Goal: Task Accomplishment & Management: Manage account settings

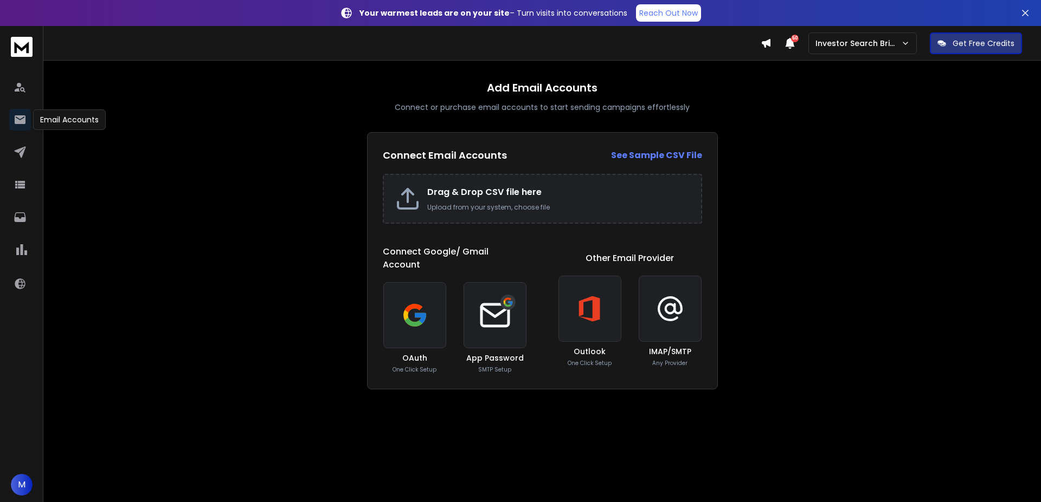
click at [16, 123] on icon at bounding box center [20, 119] width 11 height 9
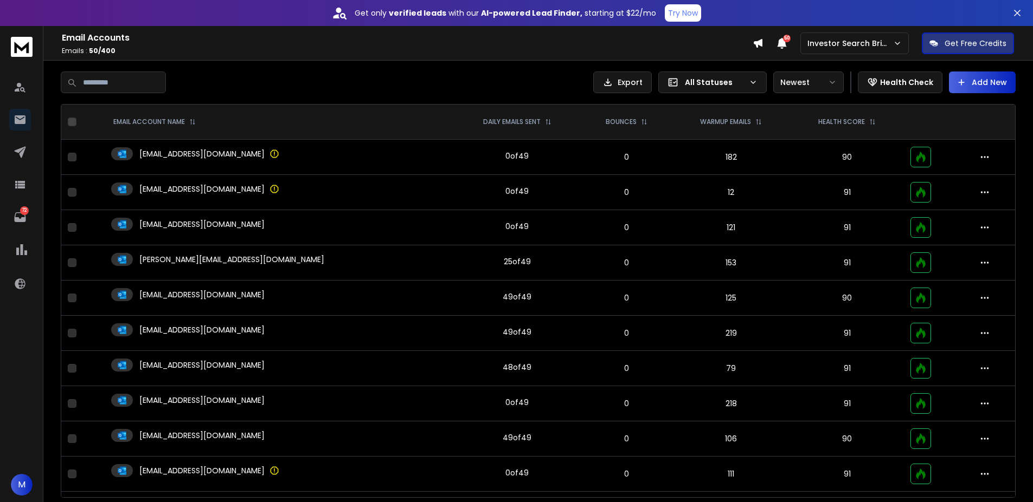
click at [205, 157] on p "[EMAIL_ADDRESS][DOMAIN_NAME]" at bounding box center [201, 154] width 125 height 11
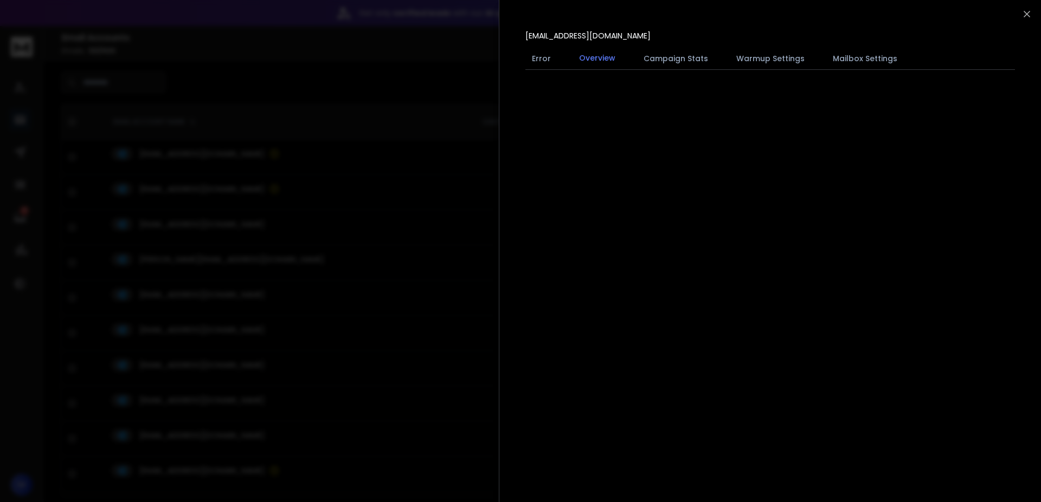
click at [205, 157] on div at bounding box center [520, 251] width 1041 height 502
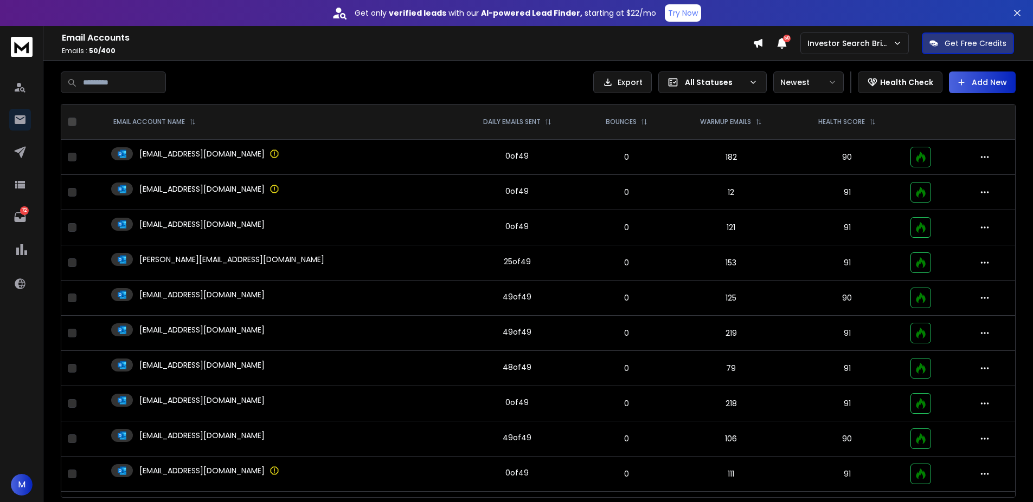
click at [205, 157] on p "[EMAIL_ADDRESS][DOMAIN_NAME]" at bounding box center [201, 154] width 125 height 11
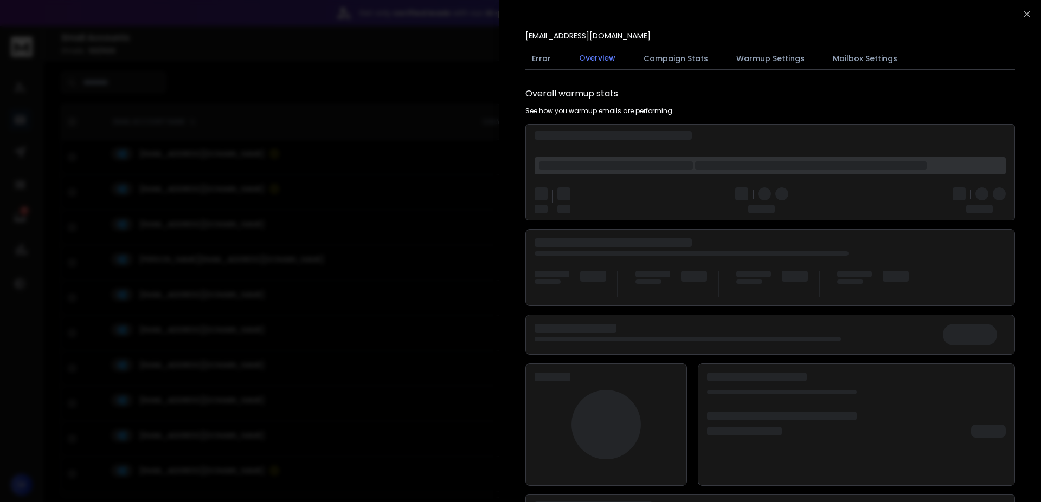
click at [413, 244] on div at bounding box center [520, 251] width 1041 height 502
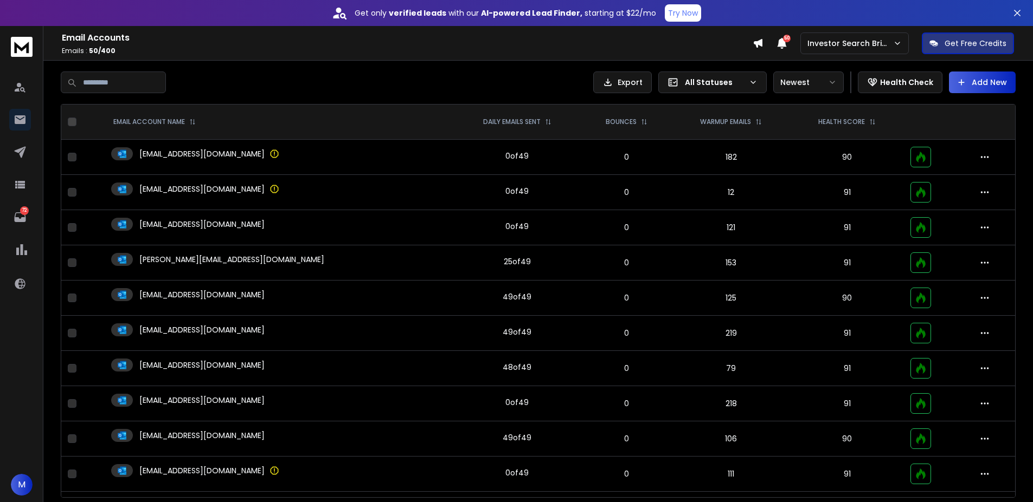
click at [681, 86] on div "All Statuses" at bounding box center [705, 82] width 77 height 11
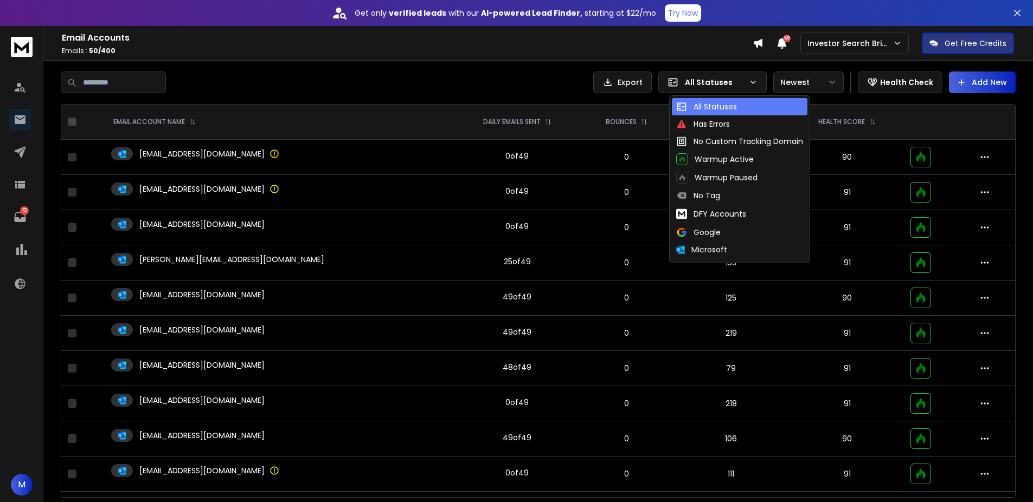
click at [543, 82] on div at bounding box center [324, 83] width 526 height 22
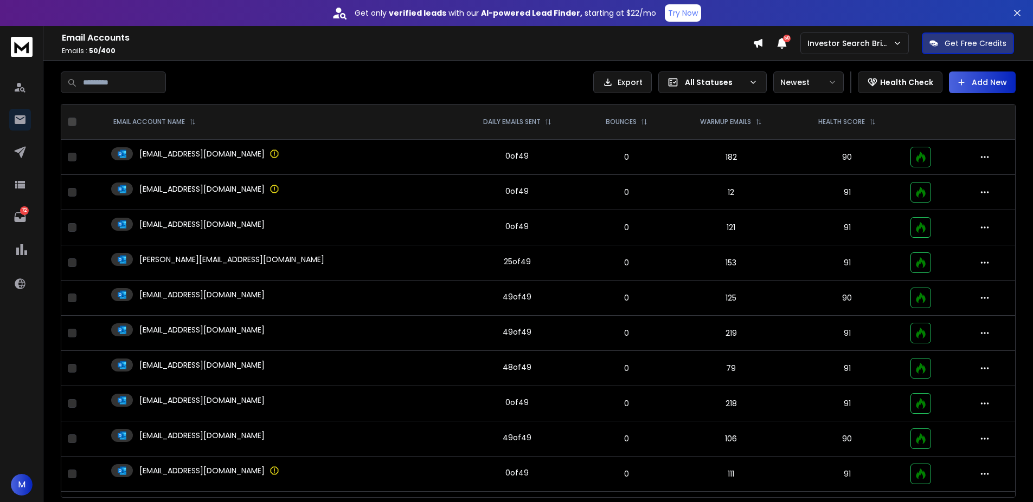
click at [211, 297] on p "[EMAIL_ADDRESS][DOMAIN_NAME]" at bounding box center [201, 294] width 125 height 11
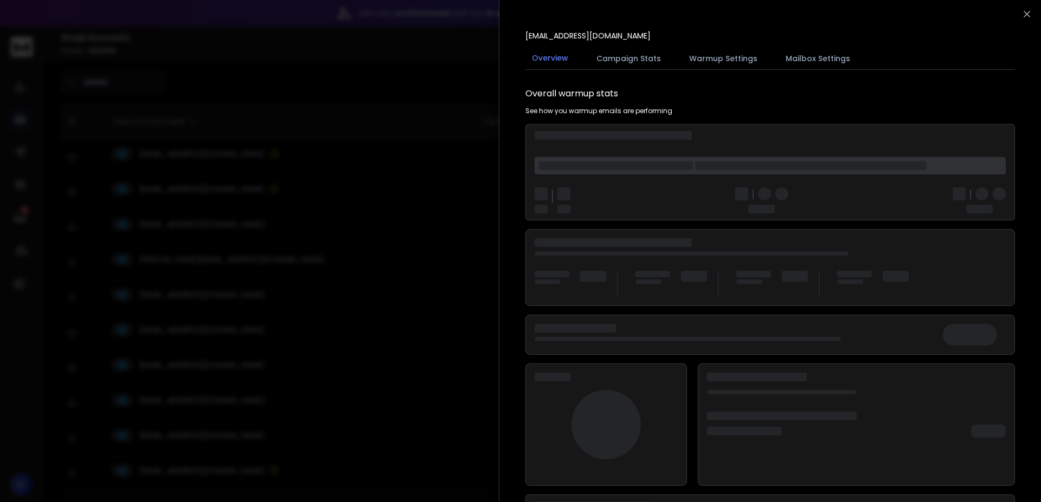
click at [211, 297] on div at bounding box center [520, 251] width 1041 height 502
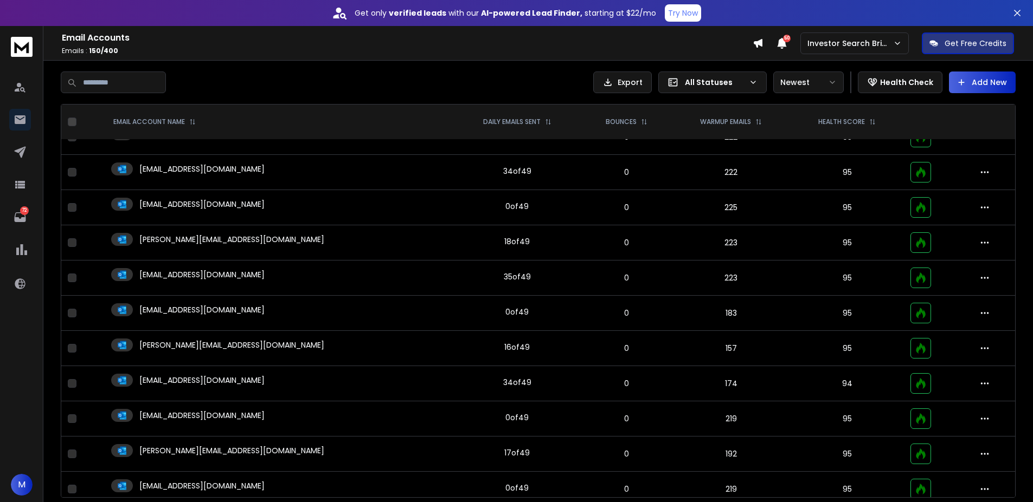
scroll to position [778, 0]
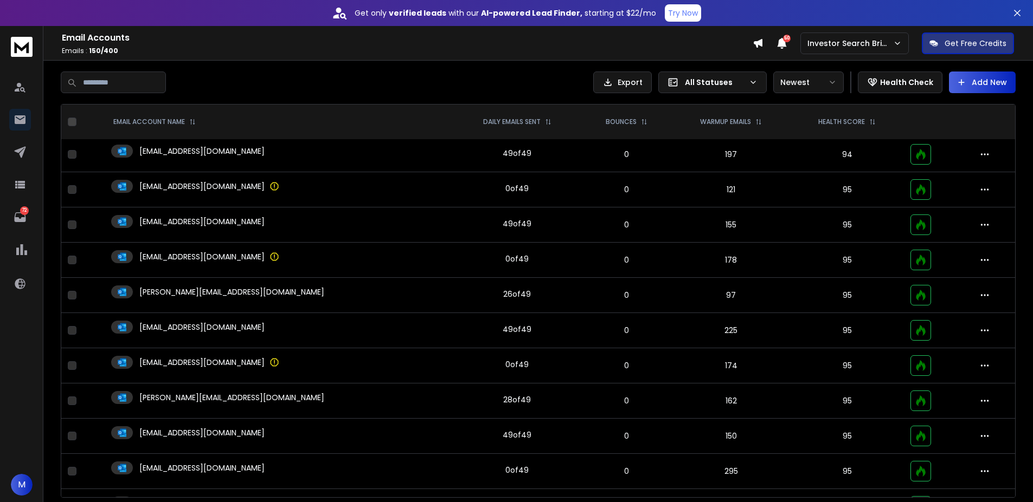
click at [201, 226] on p "[EMAIL_ADDRESS][DOMAIN_NAME]" at bounding box center [201, 221] width 125 height 11
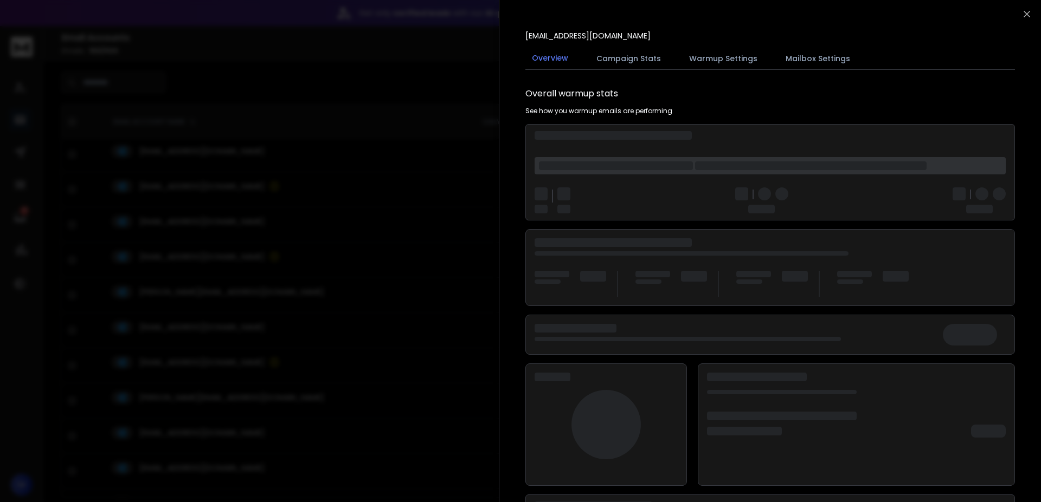
click at [201, 226] on div at bounding box center [520, 251] width 1041 height 502
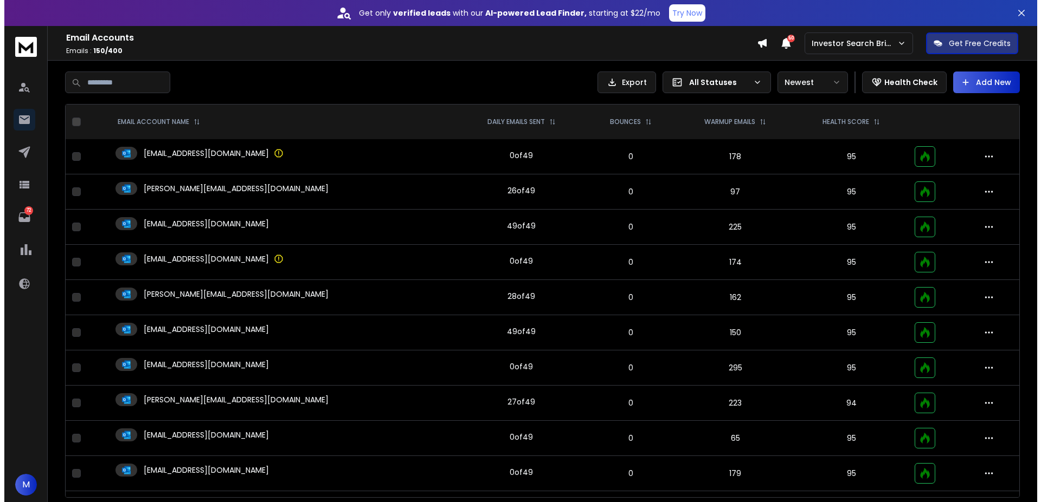
scroll to position [973, 0]
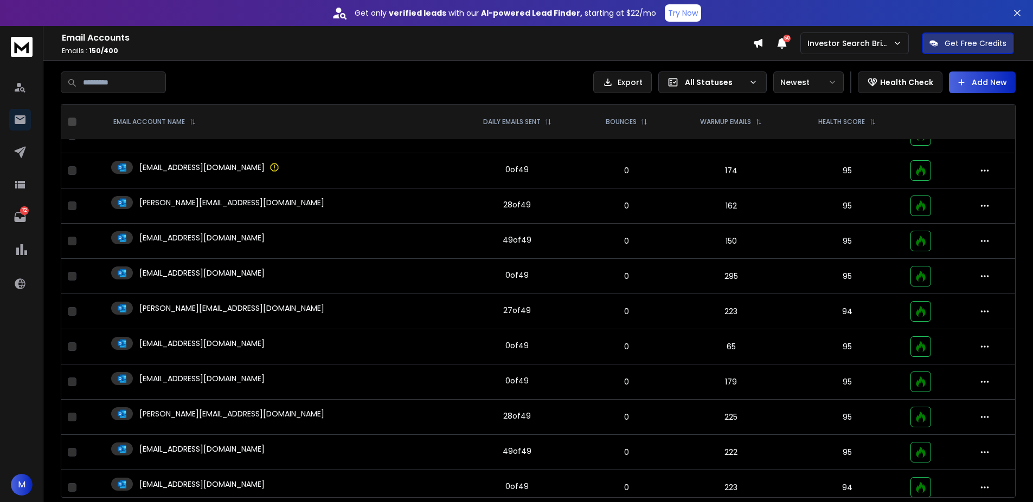
click at [202, 242] on p "[EMAIL_ADDRESS][DOMAIN_NAME]" at bounding box center [201, 238] width 125 height 11
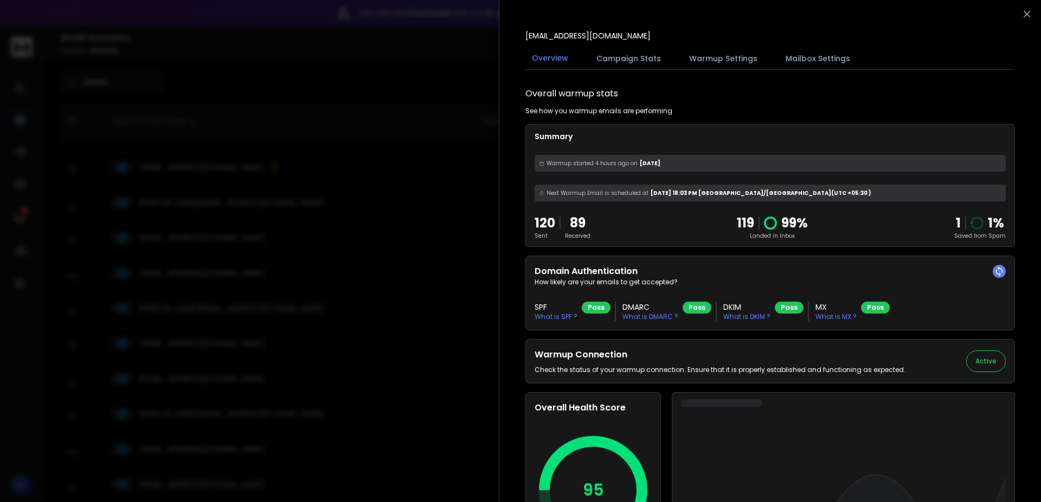
click at [352, 233] on div at bounding box center [520, 251] width 1041 height 502
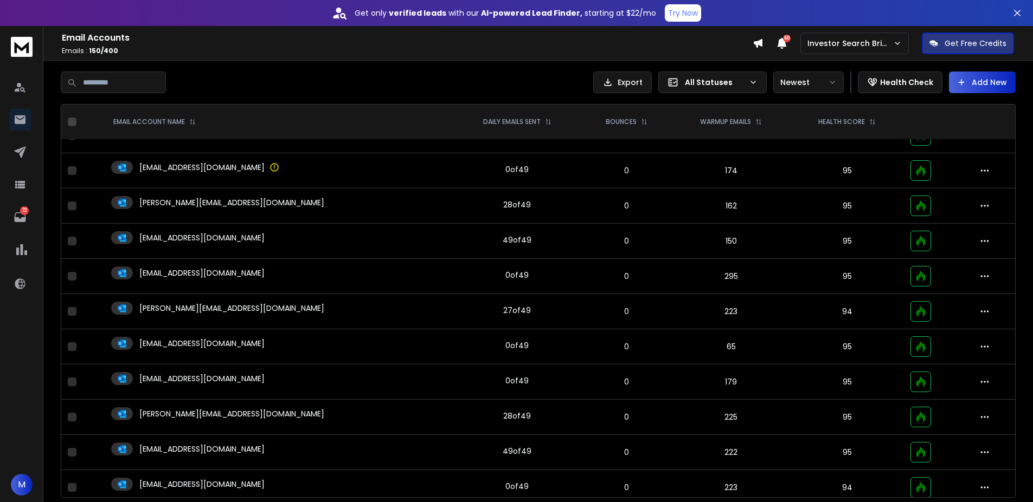
click at [208, 282] on td "[EMAIL_ADDRESS][DOMAIN_NAME]" at bounding box center [279, 276] width 348 height 35
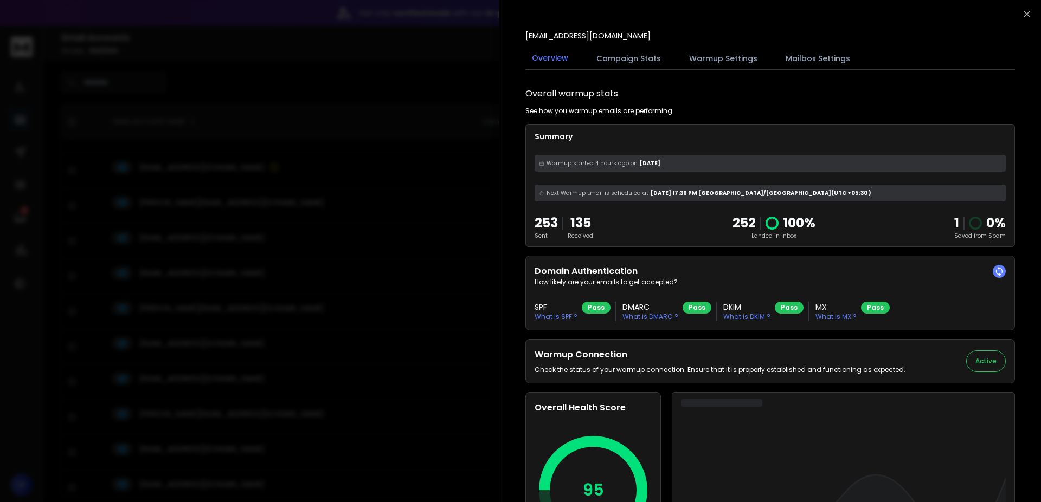
click at [210, 304] on div at bounding box center [520, 251] width 1041 height 502
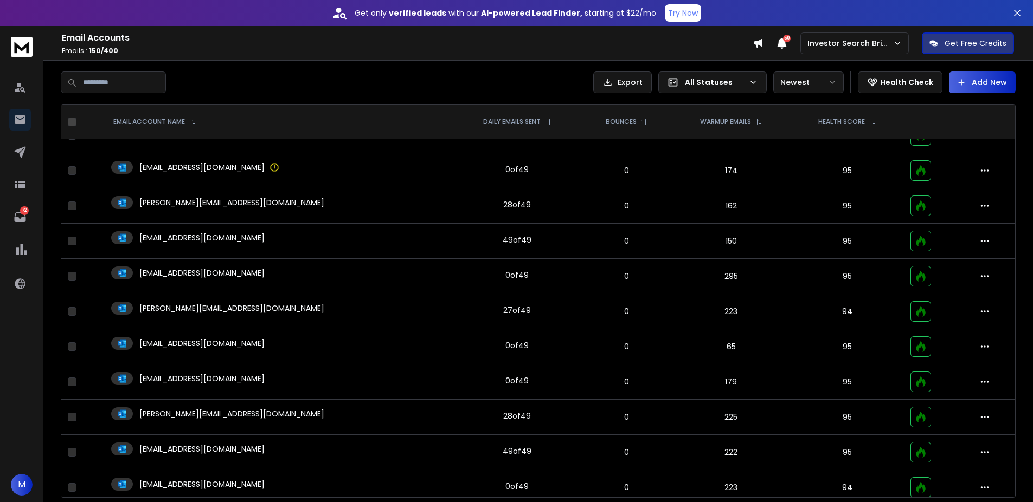
click at [210, 304] on p "[PERSON_NAME][EMAIL_ADDRESS][DOMAIN_NAME]" at bounding box center [231, 308] width 185 height 11
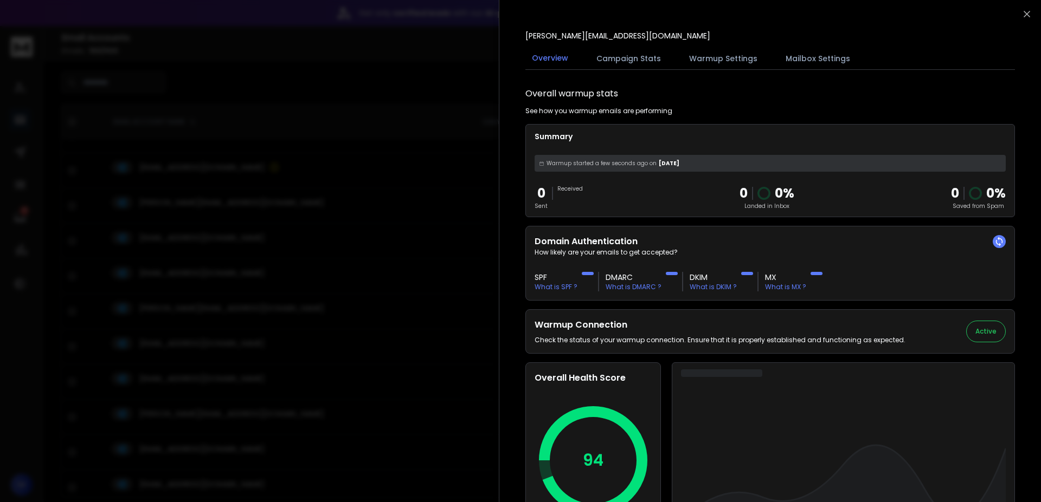
click at [210, 304] on div at bounding box center [520, 251] width 1041 height 502
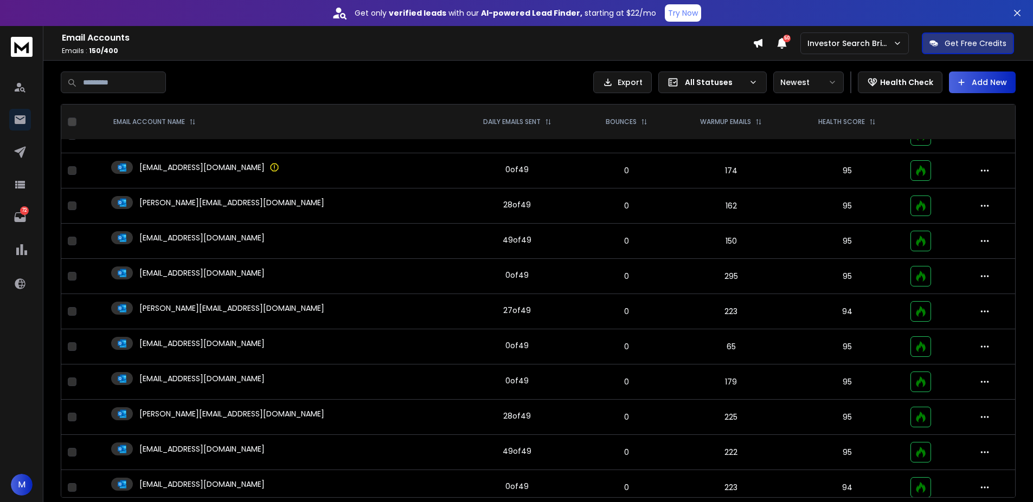
click at [166, 81] on input at bounding box center [113, 83] width 105 height 22
paste input "**********"
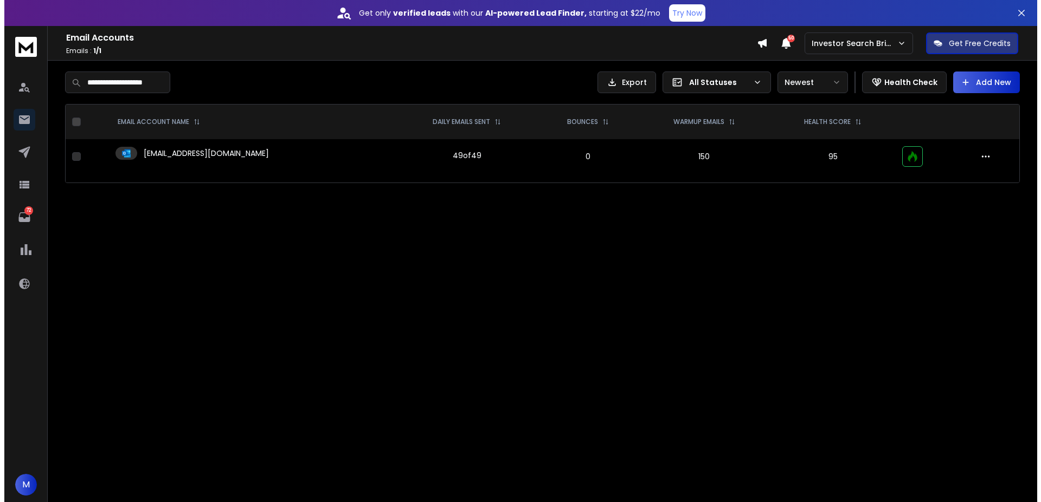
scroll to position [0, 0]
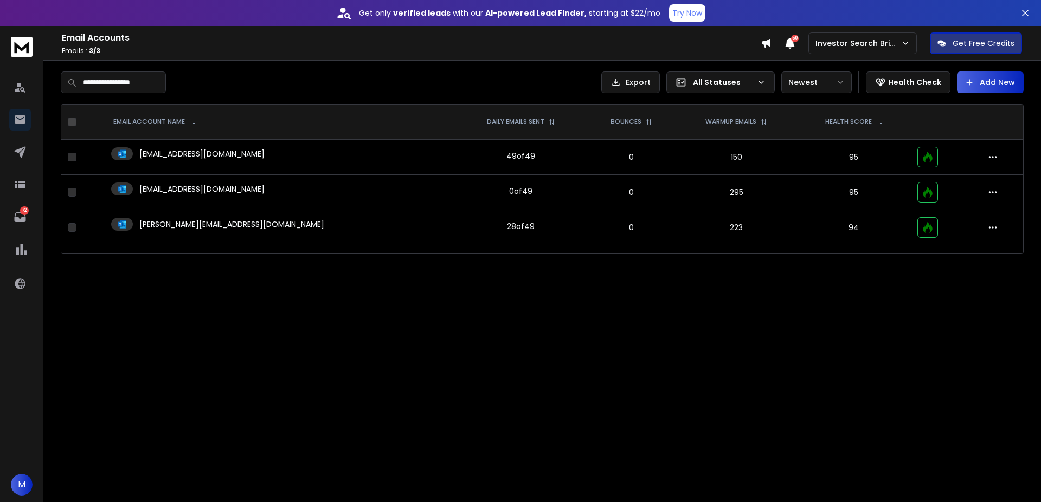
type input "**********"
click at [177, 156] on p "[EMAIL_ADDRESS][DOMAIN_NAME]" at bounding box center [201, 154] width 125 height 11
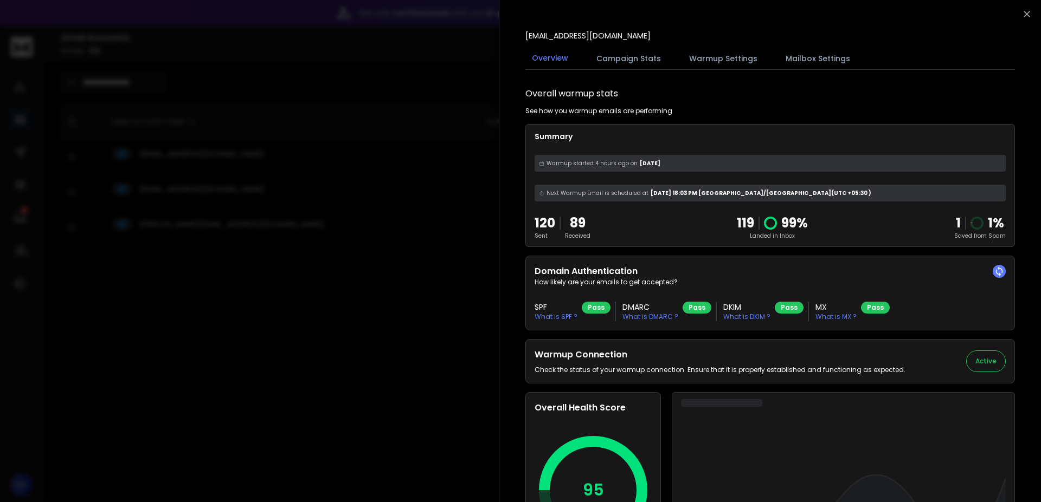
click at [198, 187] on div at bounding box center [520, 251] width 1041 height 502
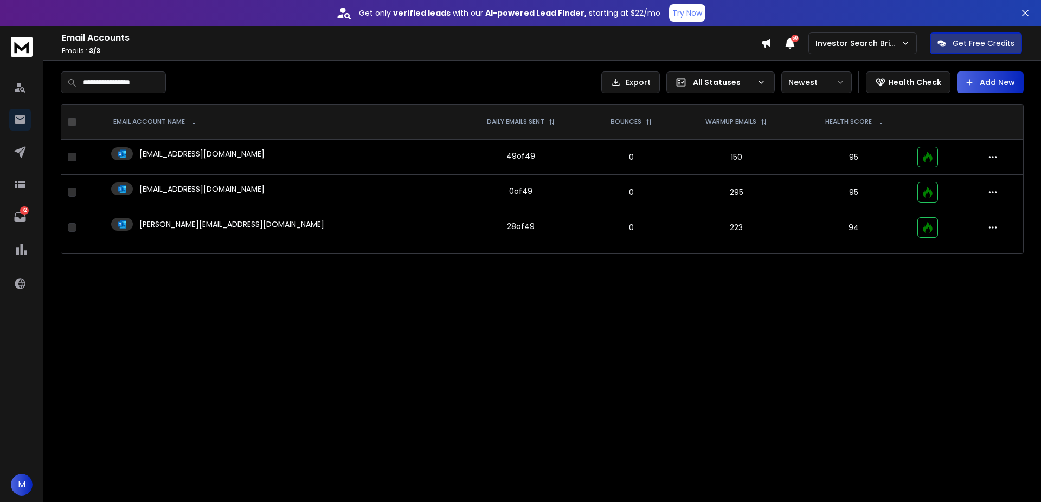
click at [198, 187] on p "[EMAIL_ADDRESS][DOMAIN_NAME]" at bounding box center [201, 189] width 125 height 11
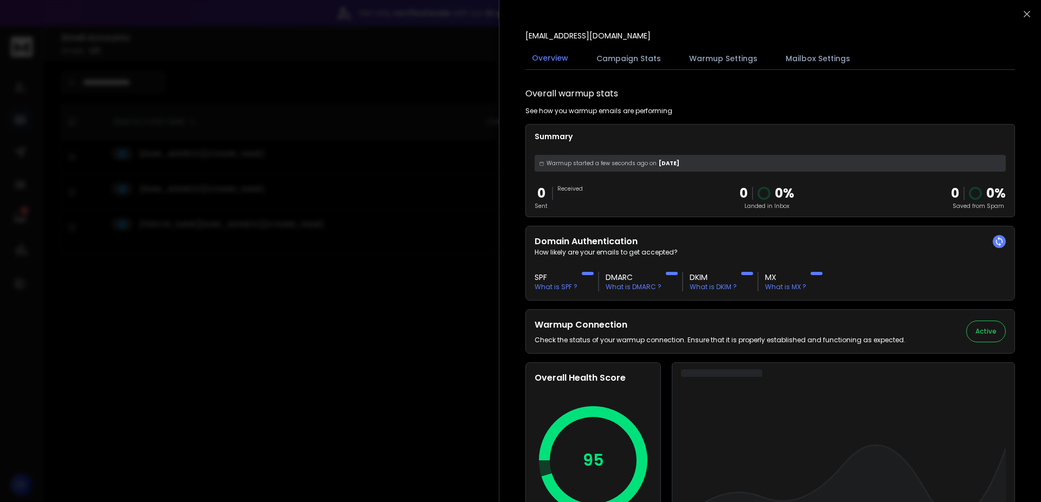
click at [198, 187] on div at bounding box center [520, 251] width 1041 height 502
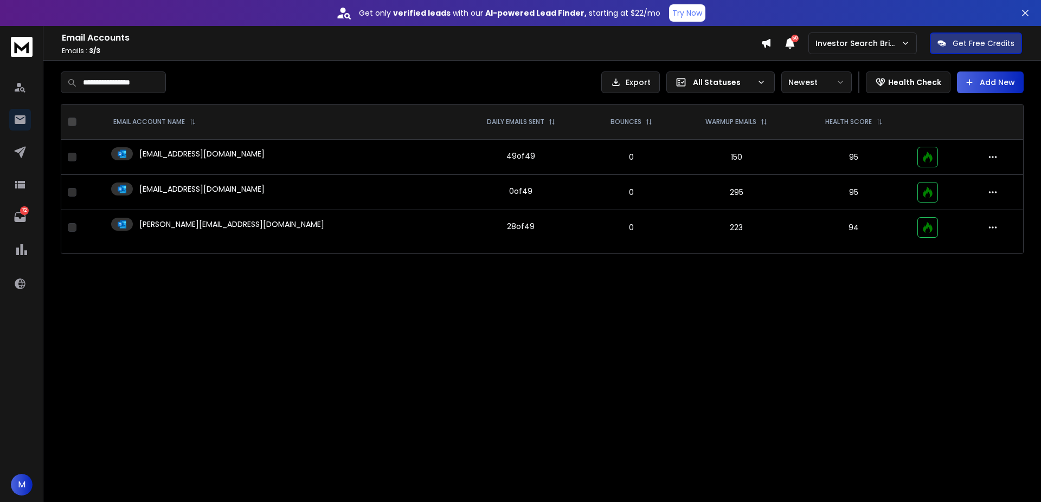
click at [202, 223] on p "[PERSON_NAME][EMAIL_ADDRESS][DOMAIN_NAME]" at bounding box center [231, 224] width 185 height 11
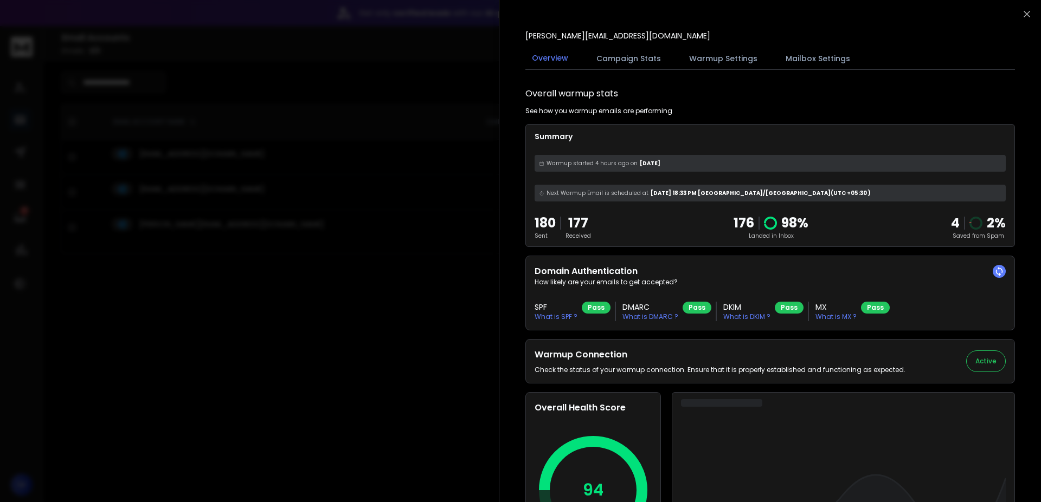
click at [202, 223] on div at bounding box center [520, 251] width 1041 height 502
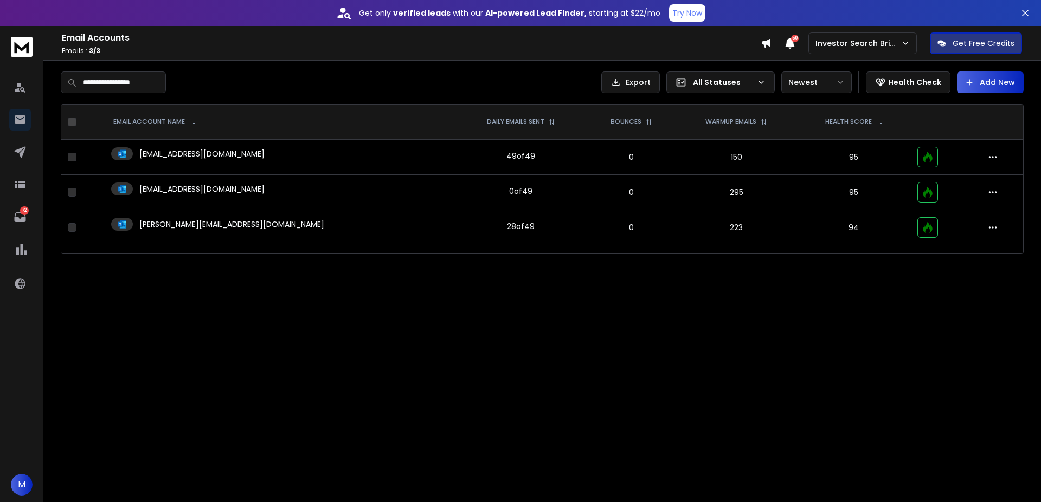
click at [166, 91] on input "**********" at bounding box center [113, 83] width 105 height 22
paste input "**********"
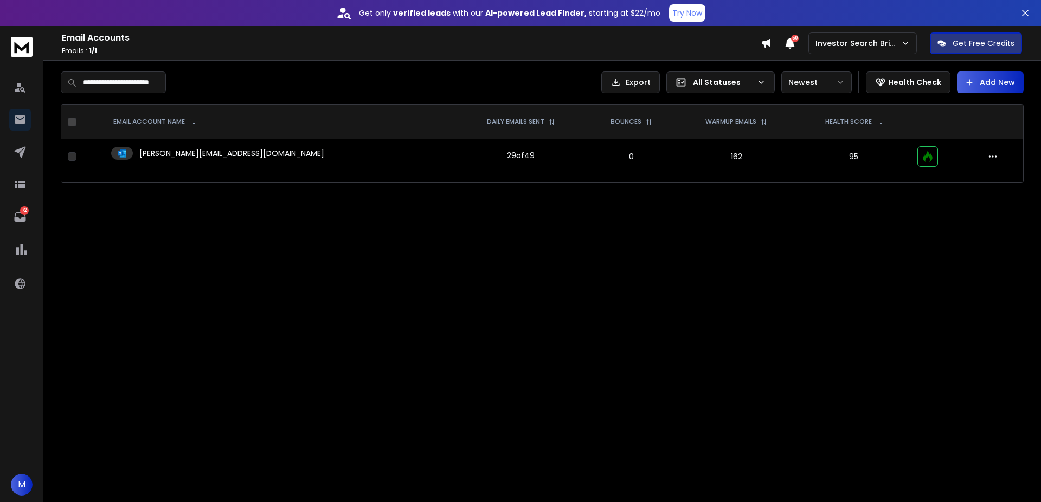
type input "**********"
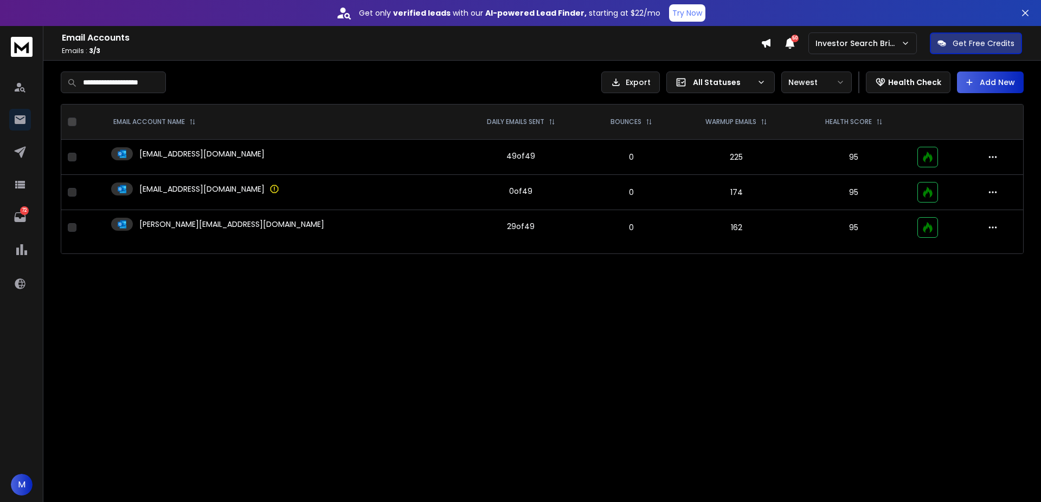
click at [210, 189] on p "[EMAIL_ADDRESS][DOMAIN_NAME]" at bounding box center [201, 189] width 125 height 11
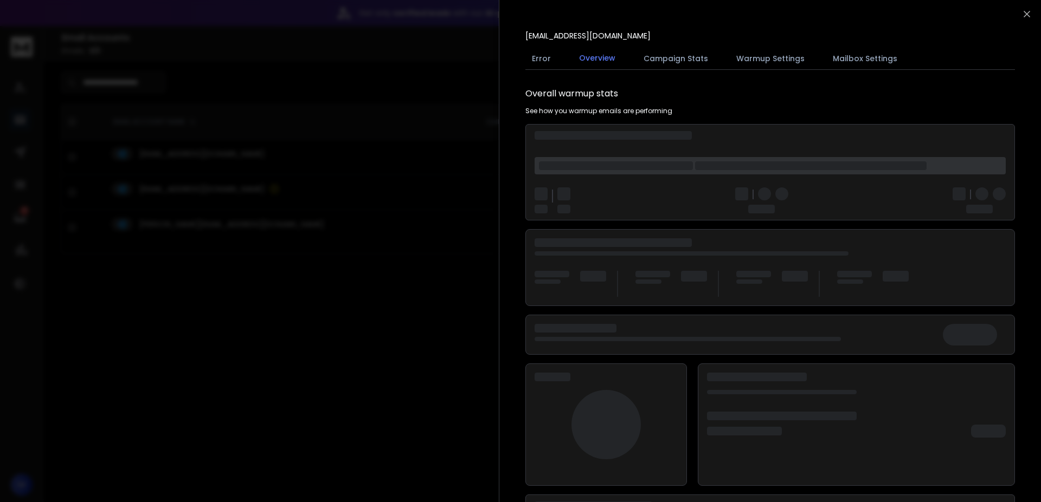
click at [210, 189] on div at bounding box center [520, 251] width 1041 height 502
